Goal: Task Accomplishment & Management: Use online tool/utility

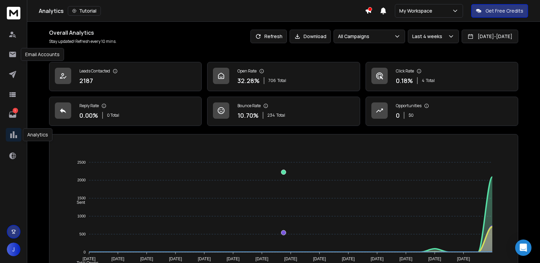
click at [12, 54] on icon at bounding box center [13, 54] width 8 height 8
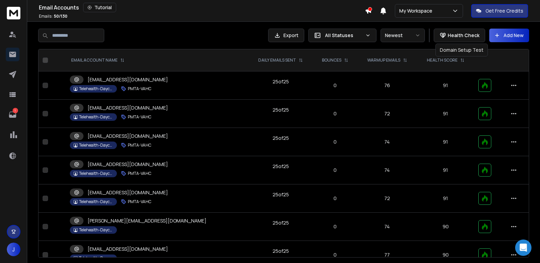
click at [459, 36] on p "Health Check" at bounding box center [464, 35] width 32 height 7
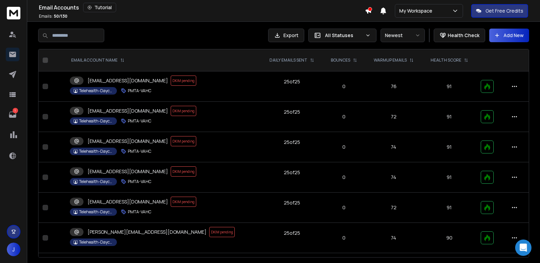
drag, startPoint x: 105, startPoint y: 81, endPoint x: 180, endPoint y: 83, distance: 75.0
click at [168, 83] on p "sarah@veryaffordablehealthcoverage.com" at bounding box center [128, 80] width 80 height 7
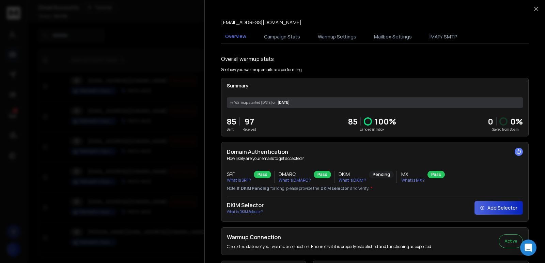
drag, startPoint x: 164, startPoint y: 81, endPoint x: 442, endPoint y: 35, distance: 281.4
click at [442, 35] on button "IMAP/ SMTP" at bounding box center [444, 36] width 36 height 15
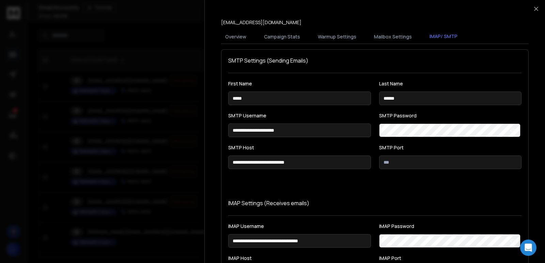
click at [174, 60] on div at bounding box center [272, 131] width 545 height 263
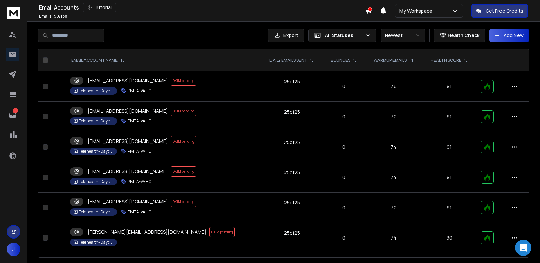
drag, startPoint x: 181, startPoint y: 82, endPoint x: 105, endPoint y: 83, distance: 76.0
click at [105, 83] on div "sarah@veryaffordablehealthcoverage.com DKIM pending" at bounding box center [163, 81] width 187 height 10
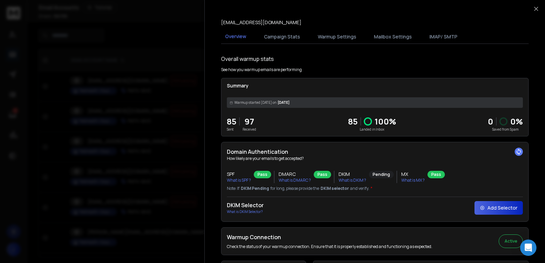
drag, startPoint x: 107, startPoint y: 83, endPoint x: 238, endPoint y: 21, distance: 144.6
click at [238, 21] on div "sarah@veryaffordablehealthcoverage.com" at bounding box center [375, 22] width 308 height 7
copy p "veryaffordablehealthcoverage.com"
click at [179, 32] on div at bounding box center [272, 131] width 545 height 263
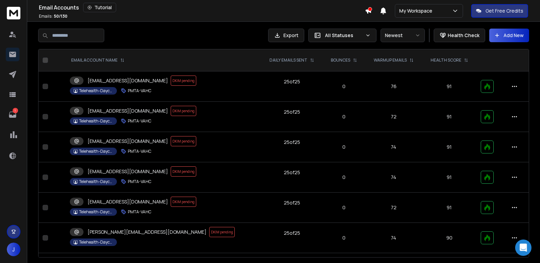
click at [44, 87] on button "button" at bounding box center [45, 86] width 5 height 5
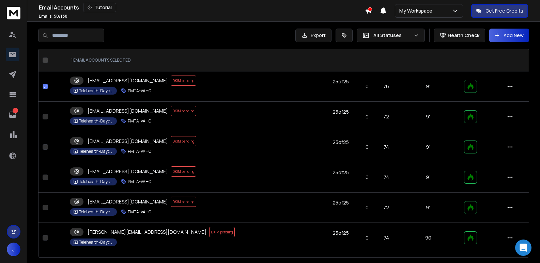
click at [45, 116] on button "button" at bounding box center [45, 116] width 5 height 5
click at [43, 148] on button "button" at bounding box center [45, 146] width 5 height 5
click at [44, 176] on button "button" at bounding box center [45, 177] width 5 height 5
click at [44, 207] on button "button" at bounding box center [45, 207] width 5 height 5
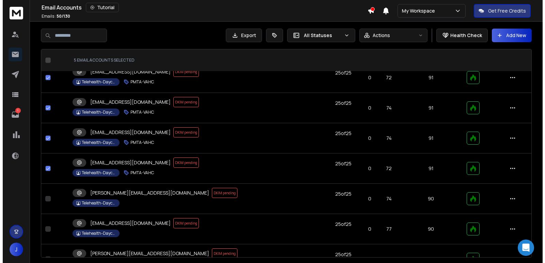
scroll to position [35, 0]
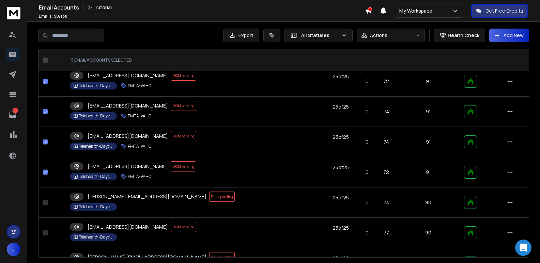
click at [274, 36] on icon at bounding box center [272, 36] width 4 height 4
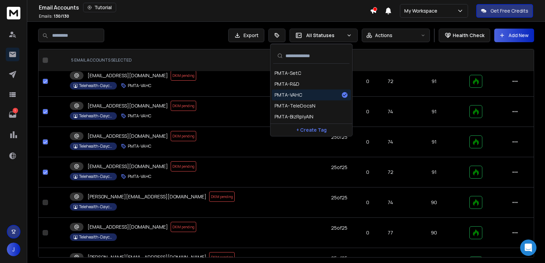
click at [344, 95] on icon at bounding box center [345, 95] width 6 height 6
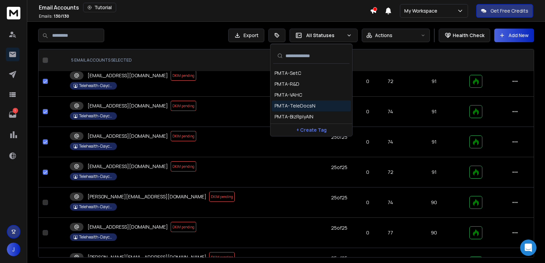
click at [197, 49] on div "sarah@veryaffordablehealthcoverage.com DKIM pending" at bounding box center [193, 45] width 247 height 10
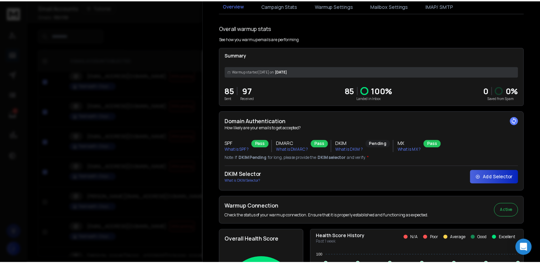
scroll to position [0, 0]
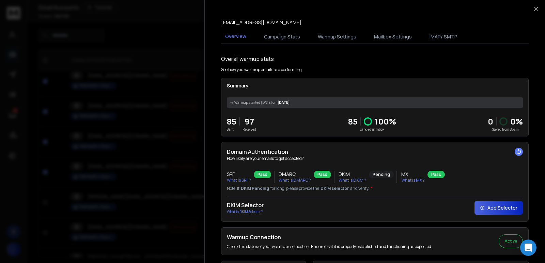
click at [145, 31] on div at bounding box center [272, 131] width 545 height 263
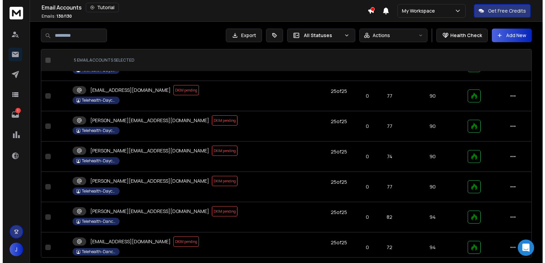
scroll to position [177, 0]
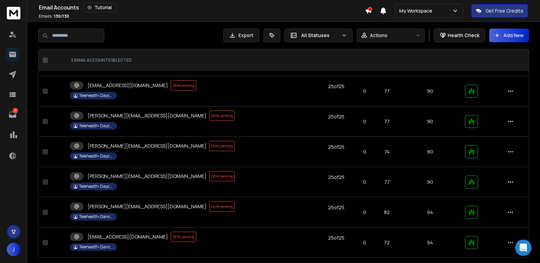
click at [129, 115] on p "lisa@telehealthadvantage.com" at bounding box center [147, 115] width 119 height 7
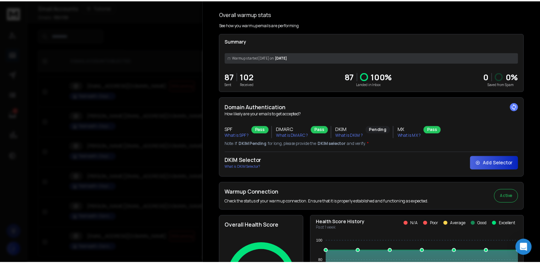
scroll to position [0, 0]
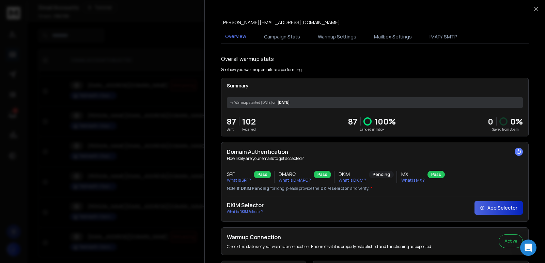
click at [154, 44] on div at bounding box center [272, 131] width 545 height 263
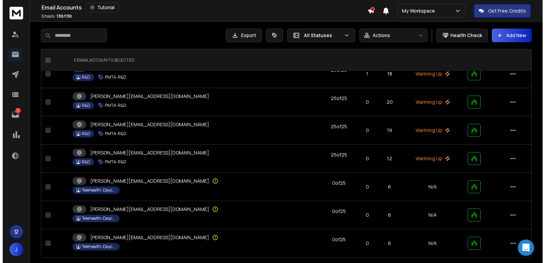
scroll to position [816, 0]
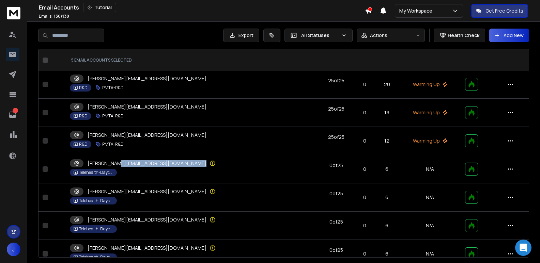
drag, startPoint x: 111, startPoint y: 165, endPoint x: 175, endPoint y: 164, distance: 64.7
click at [175, 164] on div "[PERSON_NAME][EMAIL_ADDRESS][DOMAIN_NAME]" at bounding box center [192, 163] width 245 height 8
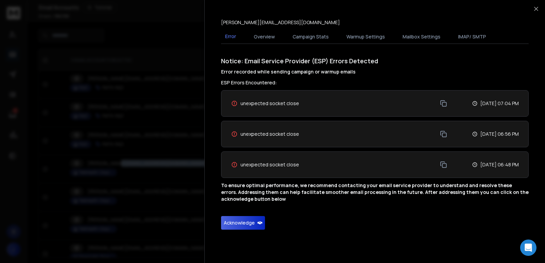
click at [176, 179] on div at bounding box center [272, 131] width 545 height 263
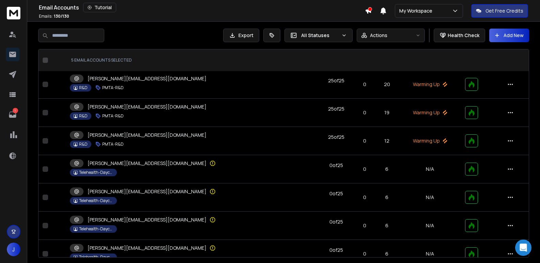
click at [129, 136] on p "[PERSON_NAME][EMAIL_ADDRESS][DOMAIN_NAME]" at bounding box center [147, 135] width 119 height 7
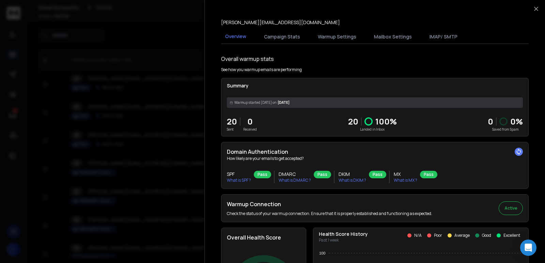
click at [448, 34] on button "IMAP/ SMTP" at bounding box center [444, 36] width 36 height 15
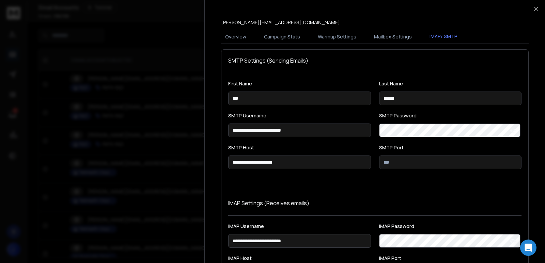
scroll to position [127, 0]
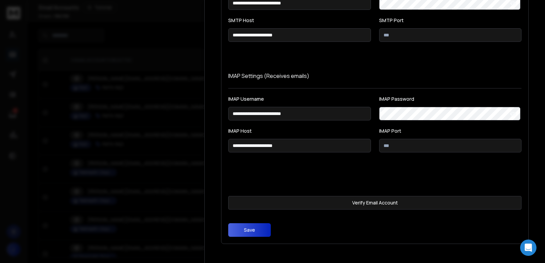
click at [406, 202] on button "Verify Email Account" at bounding box center [374, 203] width 293 height 14
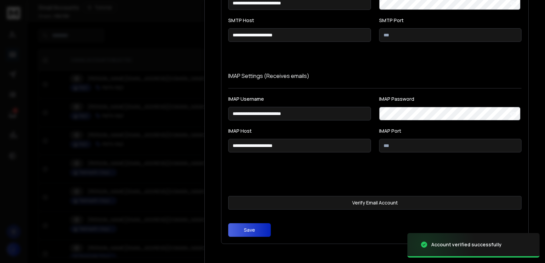
click at [183, 65] on div at bounding box center [272, 131] width 545 height 263
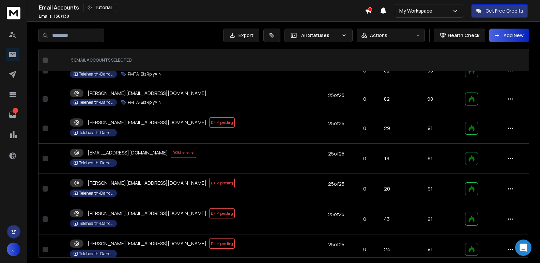
scroll to position [1242, 0]
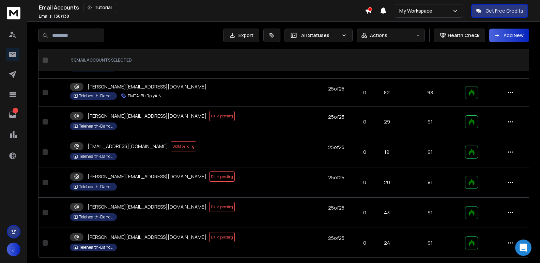
click at [228, 164] on td "mark@virtualdocvisits.com DKIM pending Telehealth-Dance Studios" at bounding box center [192, 152] width 253 height 30
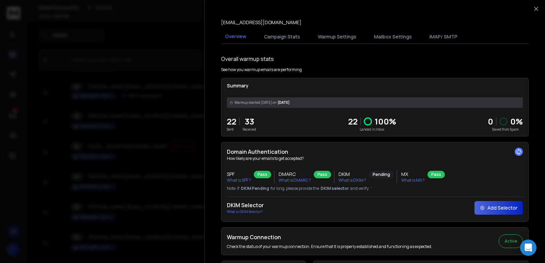
click at [200, 149] on div at bounding box center [272, 131] width 545 height 263
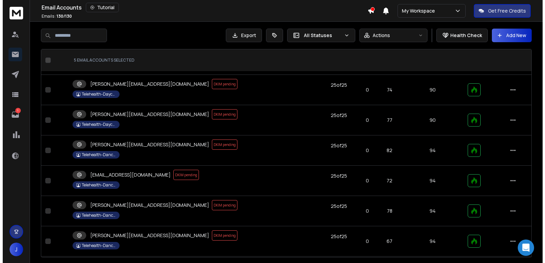
scroll to position [202, 0]
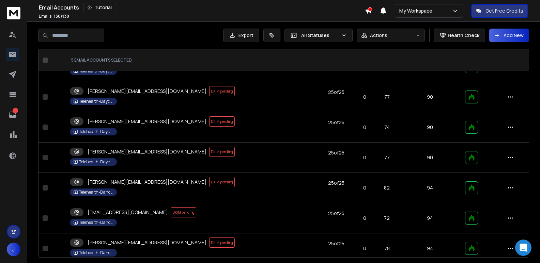
click at [342, 32] on div "All Statuses" at bounding box center [318, 36] width 68 height 14
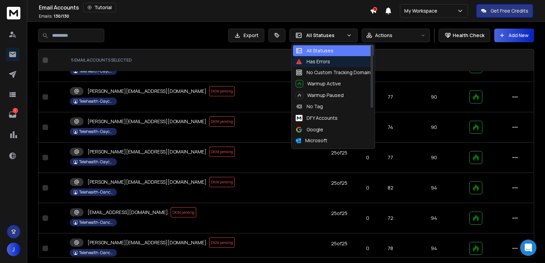
click at [324, 64] on div "Has Errors" at bounding box center [313, 61] width 34 height 7
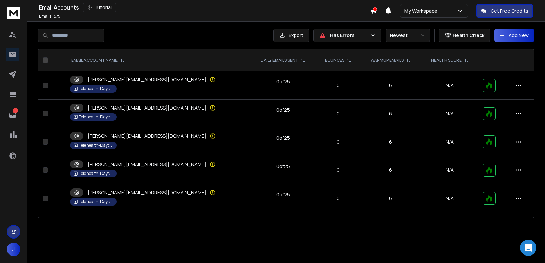
click at [65, 39] on input at bounding box center [71, 36] width 66 height 14
type input "*******"
click at [380, 36] on div "Has Errors" at bounding box center [347, 36] width 68 height 14
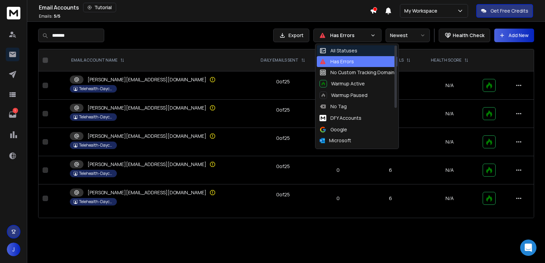
click at [365, 49] on div "All Statuses" at bounding box center [357, 50] width 80 height 11
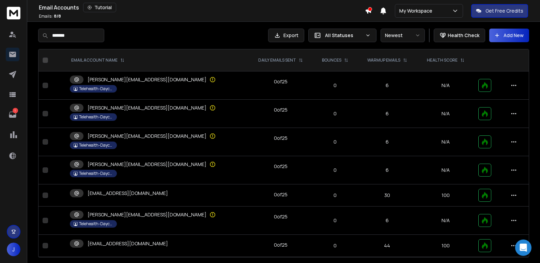
click at [130, 195] on p "[EMAIL_ADDRESS][DOMAIN_NAME]" at bounding box center [128, 193] width 80 height 7
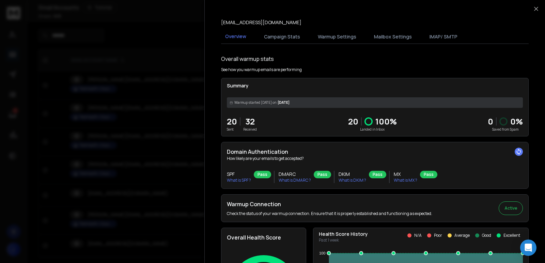
click at [439, 34] on button "IMAP/ SMTP" at bounding box center [444, 36] width 36 height 15
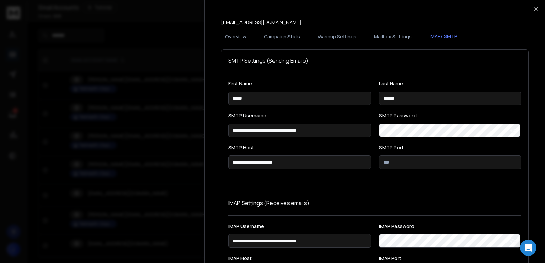
scroll to position [127, 0]
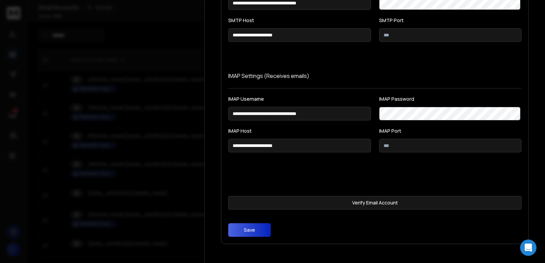
click at [399, 205] on button "Verify Email Account" at bounding box center [374, 203] width 293 height 14
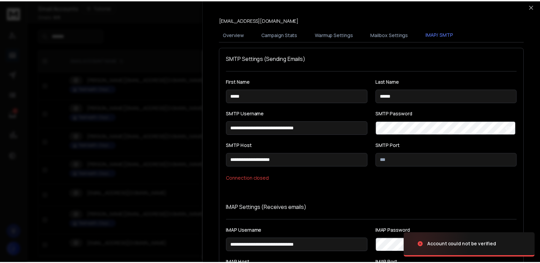
scroll to position [0, 0]
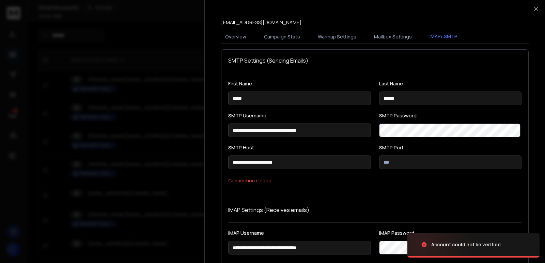
click at [119, 40] on div at bounding box center [272, 131] width 545 height 263
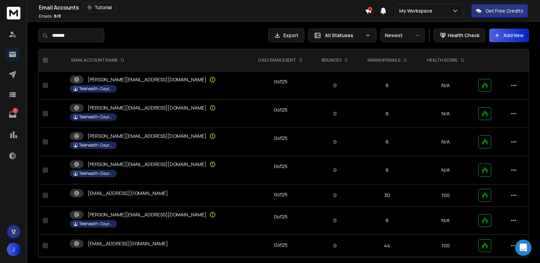
drag, startPoint x: 87, startPoint y: 37, endPoint x: 38, endPoint y: 37, distance: 49.1
click at [38, 37] on div "******* Export All Statuses Newest Health Check Add New ******* EMAIL ACCOUNT N…" at bounding box center [283, 143] width 513 height 243
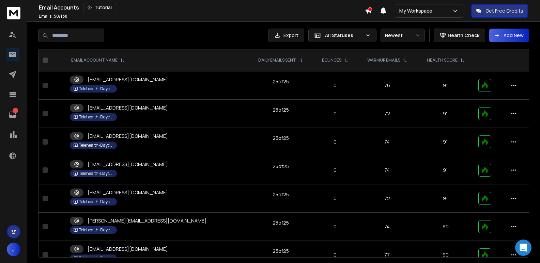
click at [365, 34] on div "All Statuses" at bounding box center [342, 36] width 68 height 14
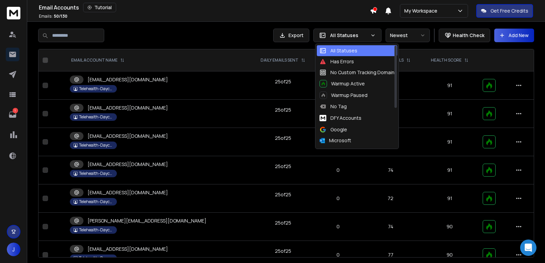
click at [186, 35] on div at bounding box center [153, 36] width 231 height 14
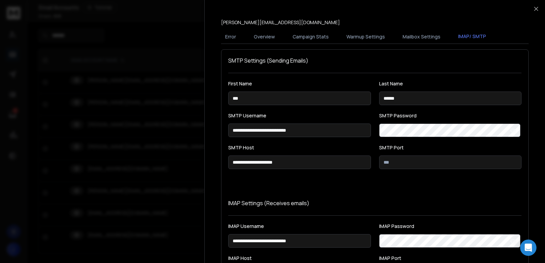
drag, startPoint x: 298, startPoint y: 164, endPoint x: 213, endPoint y: 166, distance: 85.2
click at [213, 166] on div "**********" at bounding box center [374, 131] width 341 height 263
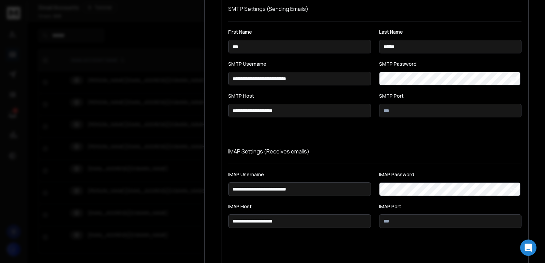
scroll to position [71, 0]
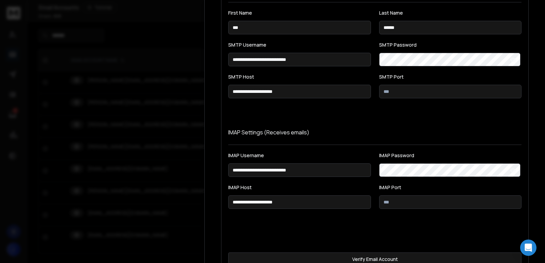
click at [372, 259] on button "Verify Email Account" at bounding box center [374, 260] width 293 height 14
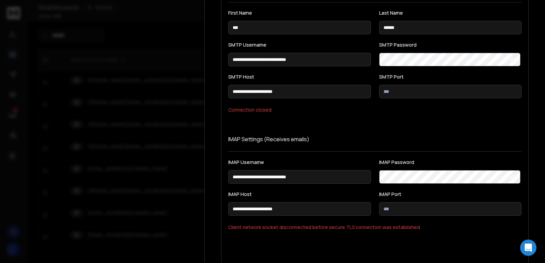
drag, startPoint x: 148, startPoint y: 35, endPoint x: 140, endPoint y: 42, distance: 10.5
click at [148, 36] on div at bounding box center [272, 131] width 545 height 263
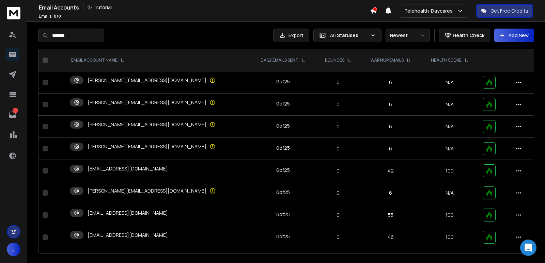
click at [56, 38] on input "*******" at bounding box center [71, 36] width 66 height 14
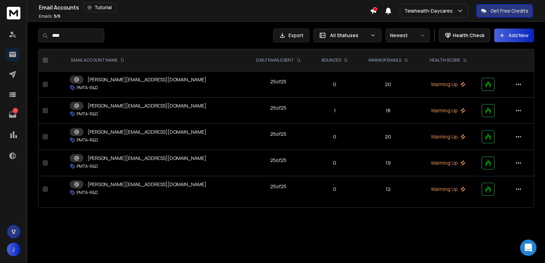
type input "****"
click at [125, 79] on p "[PERSON_NAME][EMAIL_ADDRESS][DOMAIN_NAME]" at bounding box center [147, 79] width 119 height 7
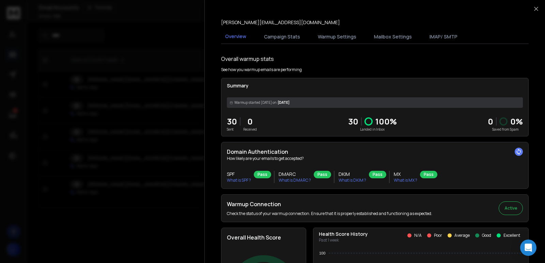
click at [439, 34] on button "IMAP/ SMTP" at bounding box center [444, 36] width 36 height 15
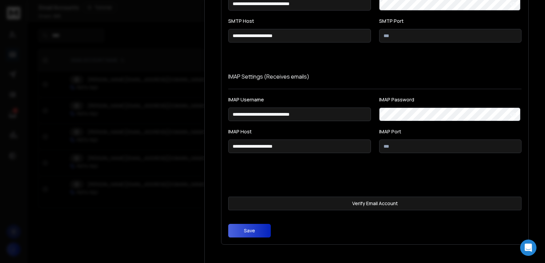
scroll to position [127, 0]
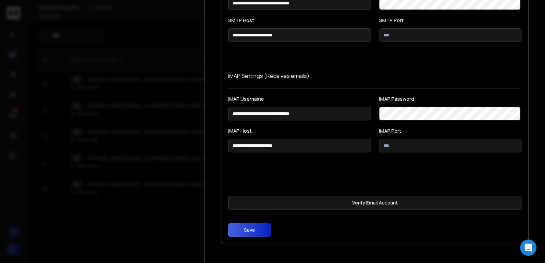
click at [355, 204] on button "Verify Email Account" at bounding box center [374, 203] width 293 height 14
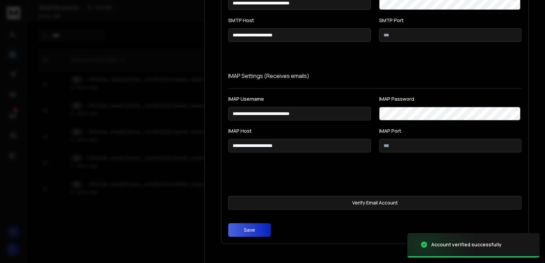
click at [198, 21] on div at bounding box center [272, 131] width 545 height 263
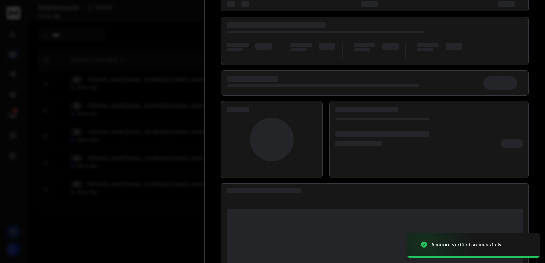
scroll to position [91, 0]
